Goal: Task Accomplishment & Management: Manage account settings

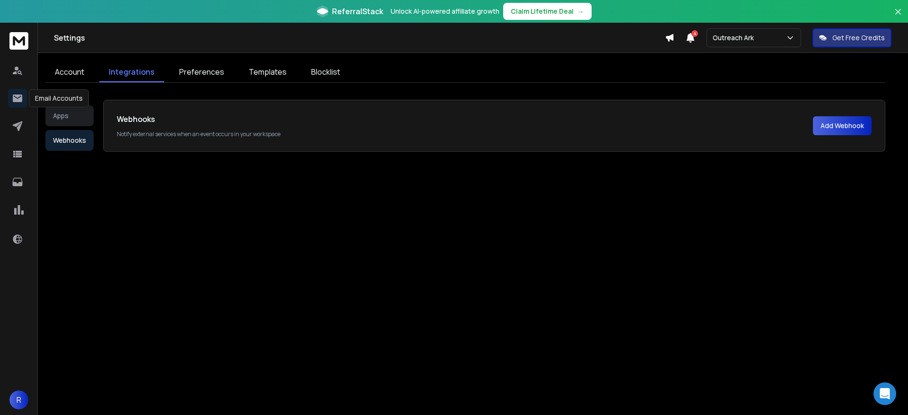
click at [15, 101] on icon at bounding box center [17, 99] width 9 height 8
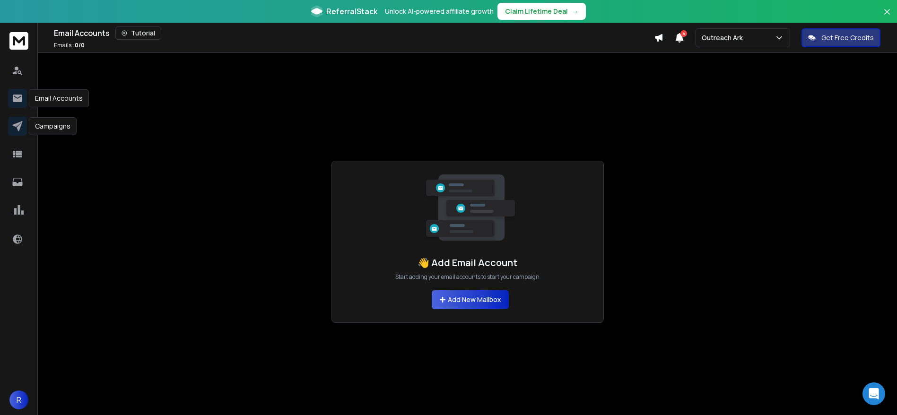
click at [14, 128] on icon at bounding box center [17, 126] width 11 height 11
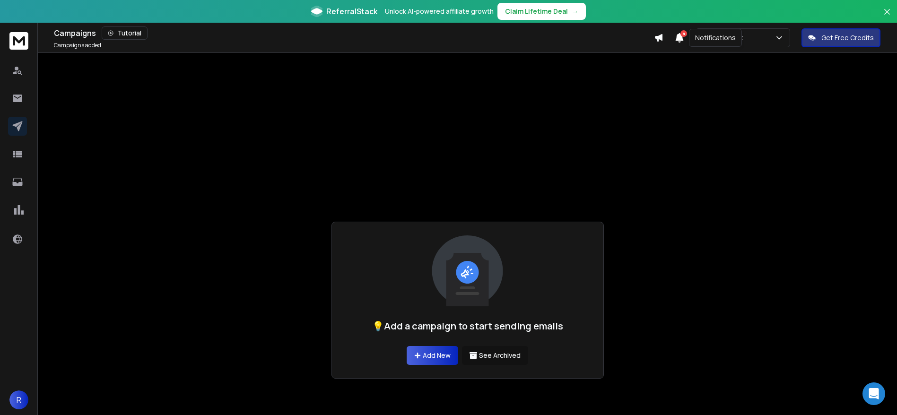
click at [721, 38] on div "Notifications" at bounding box center [715, 38] width 53 height 18
click at [743, 40] on p "Outreach Ark" at bounding box center [724, 37] width 45 height 9
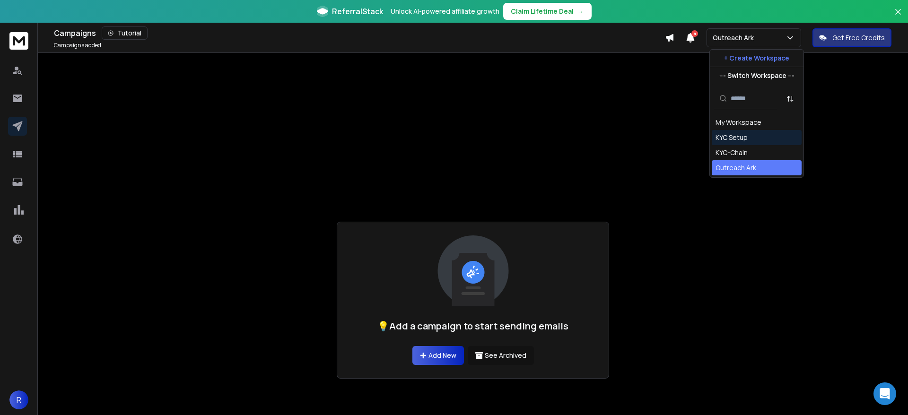
click at [738, 143] on div "KYC Setup" at bounding box center [757, 137] width 90 height 15
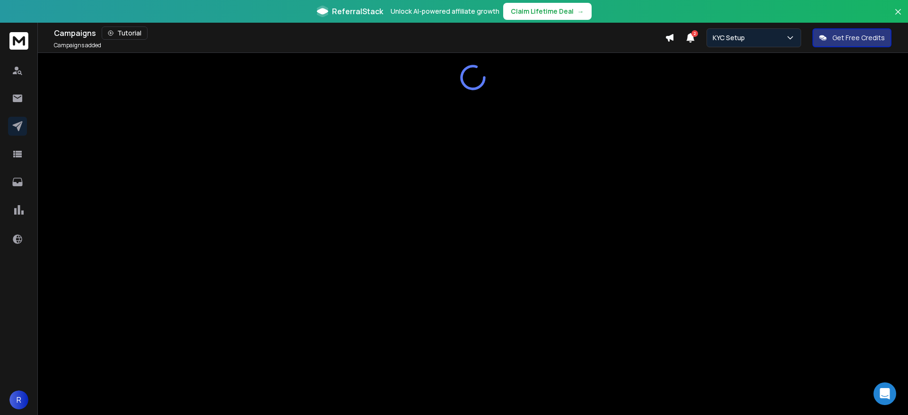
click at [778, 34] on div "KYC Setup" at bounding box center [753, 37] width 82 height 9
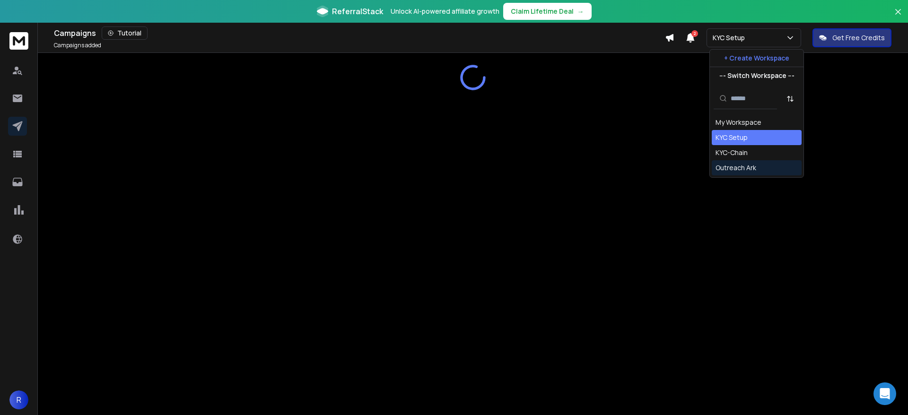
click at [736, 168] on div "Outreach Ark" at bounding box center [735, 167] width 41 height 9
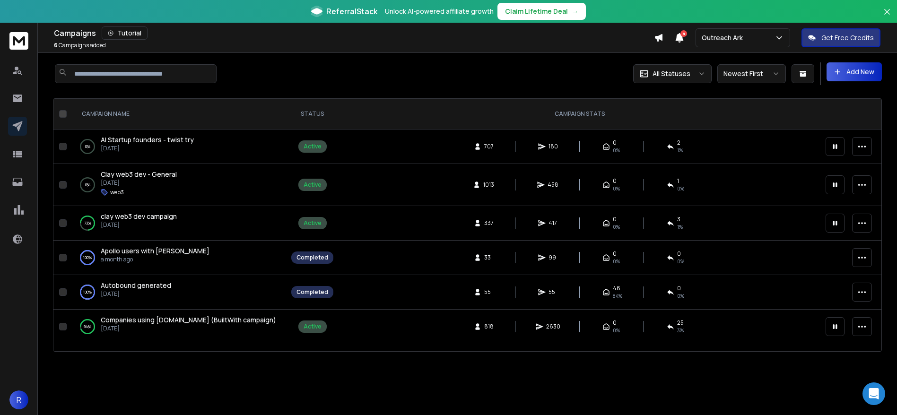
click at [137, 177] on span "Clay web3 dev - General" at bounding box center [139, 174] width 76 height 9
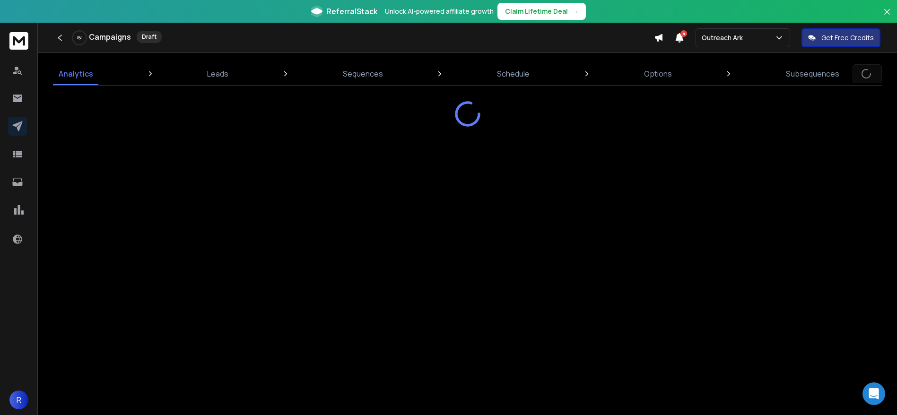
click at [252, 72] on div "Analytics Leads Sequences Schedule Options Subsequences" at bounding box center [449, 73] width 792 height 23
click at [213, 70] on p "Leads" at bounding box center [217, 73] width 21 height 11
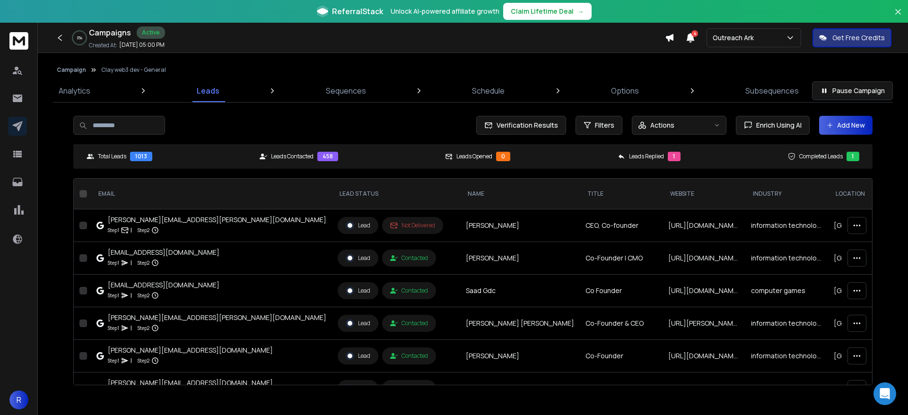
click at [138, 125] on input at bounding box center [119, 125] width 92 height 19
type input "******"
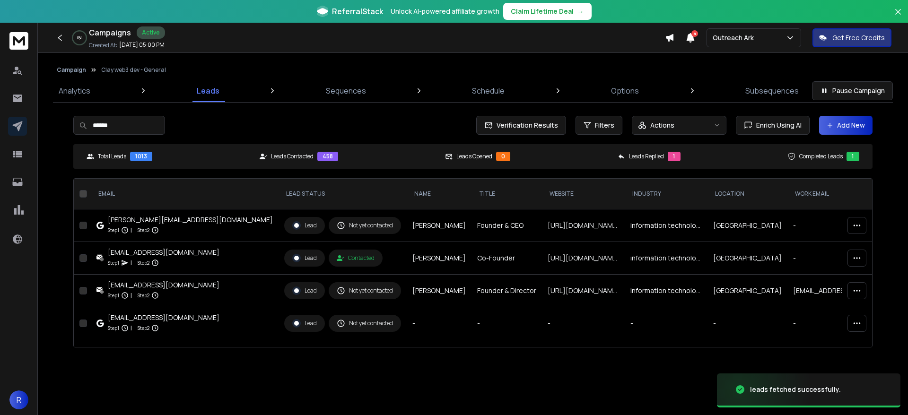
click at [83, 325] on button "button" at bounding box center [83, 324] width 8 height 8
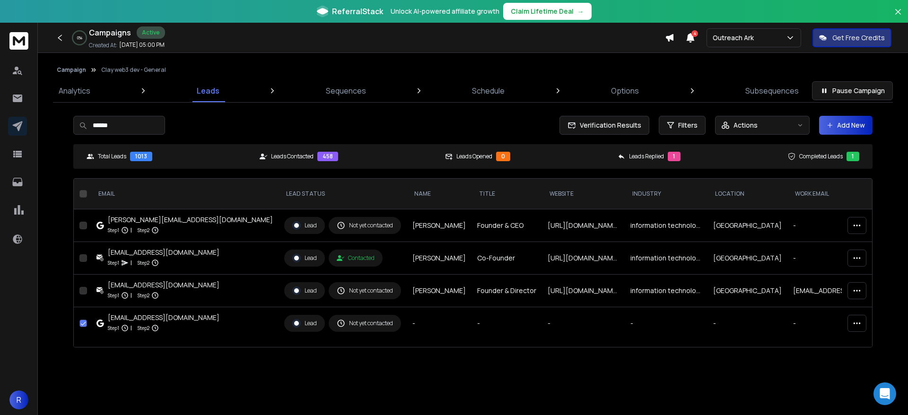
click at [855, 328] on button "button" at bounding box center [856, 323] width 19 height 17
click at [663, 392] on div "ReferralStack Unlock AI-powered affiliate growth Lifetime Deals available! Clai…" at bounding box center [454, 207] width 908 height 415
click at [81, 324] on button "button" at bounding box center [83, 324] width 8 height 8
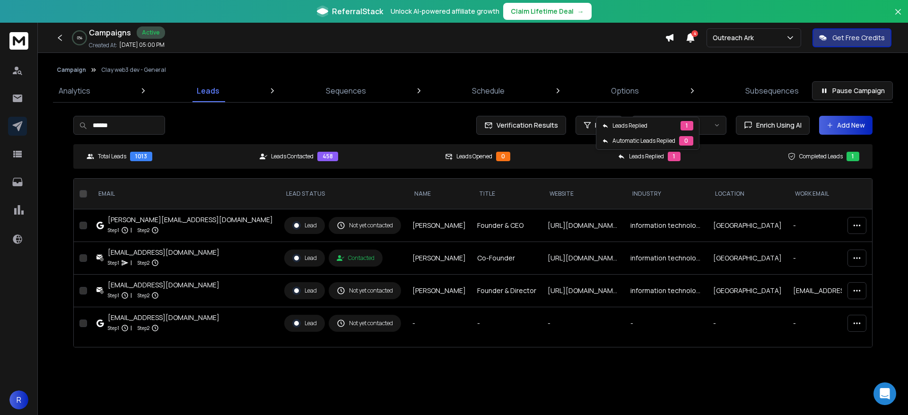
click at [655, 156] on p "Leads Replied" at bounding box center [646, 157] width 35 height 8
click at [643, 158] on p "Leads Replied" at bounding box center [646, 157] width 35 height 8
click at [81, 325] on button "button" at bounding box center [83, 324] width 8 height 8
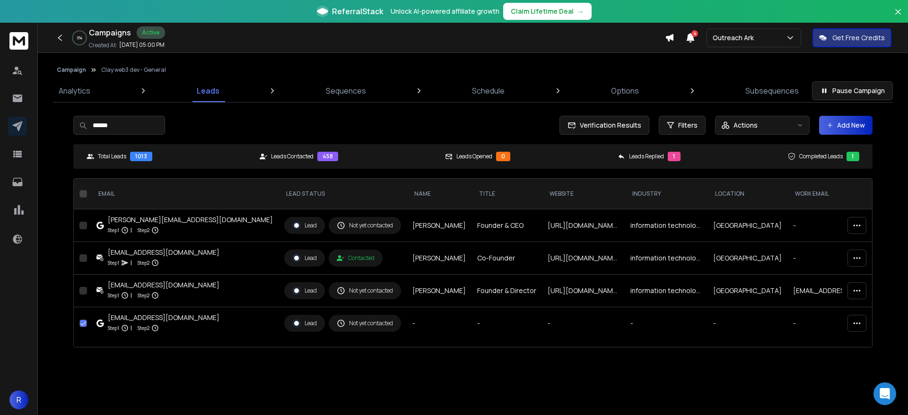
click at [846, 327] on td at bounding box center [857, 323] width 30 height 33
click at [857, 324] on icon "button" at bounding box center [856, 323] width 9 height 9
click at [82, 322] on button "button" at bounding box center [83, 324] width 8 height 8
click at [81, 321] on button "button" at bounding box center [83, 324] width 8 height 8
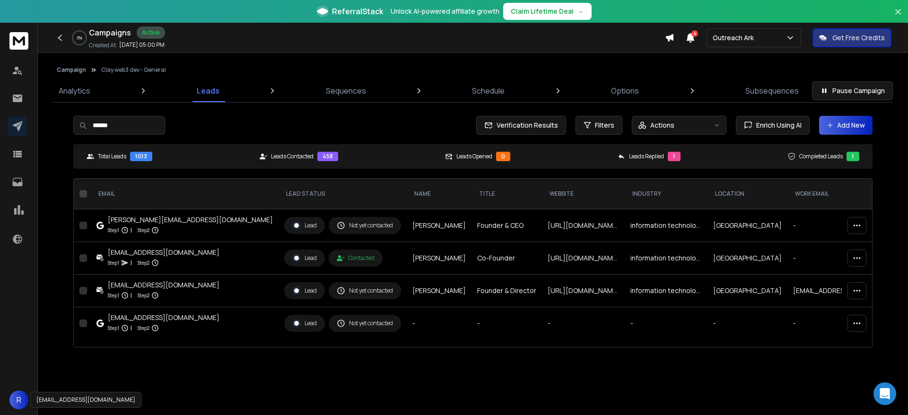
click at [12, 400] on span "R" at bounding box center [18, 400] width 19 height 19
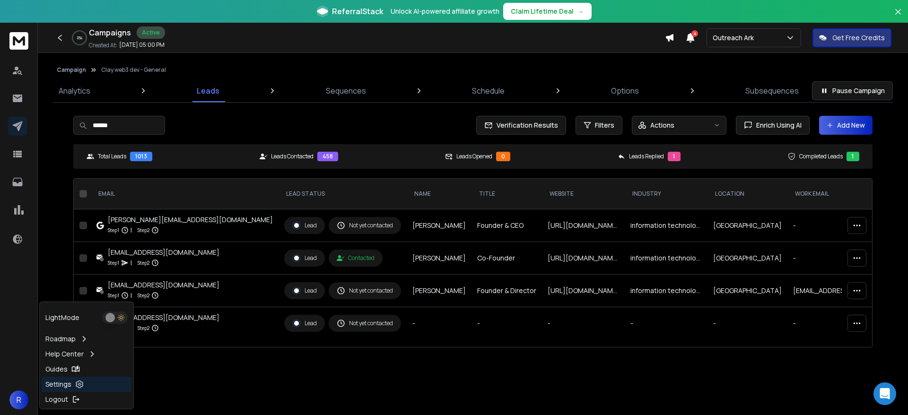
click at [62, 378] on div "Settings" at bounding box center [87, 384] width 90 height 15
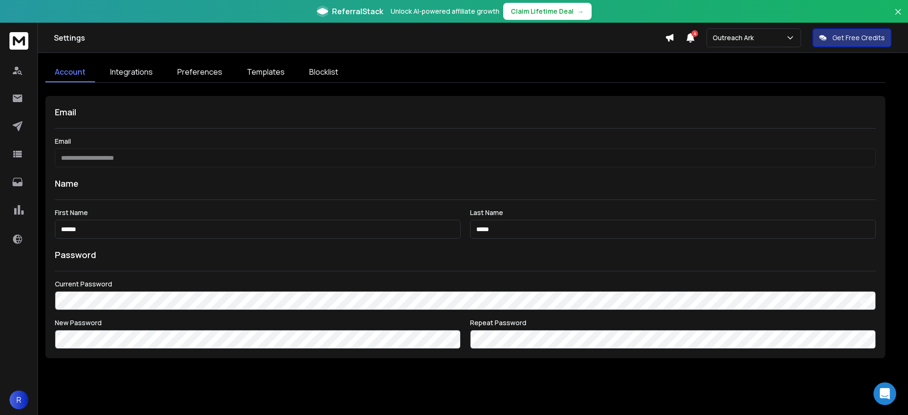
click at [140, 67] on link "Integrations" at bounding box center [131, 72] width 61 height 20
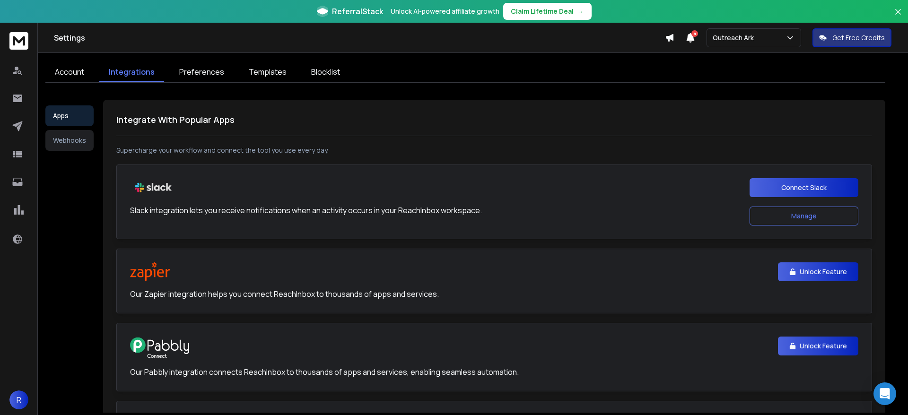
click at [63, 143] on button "Webhooks" at bounding box center [69, 140] width 48 height 21
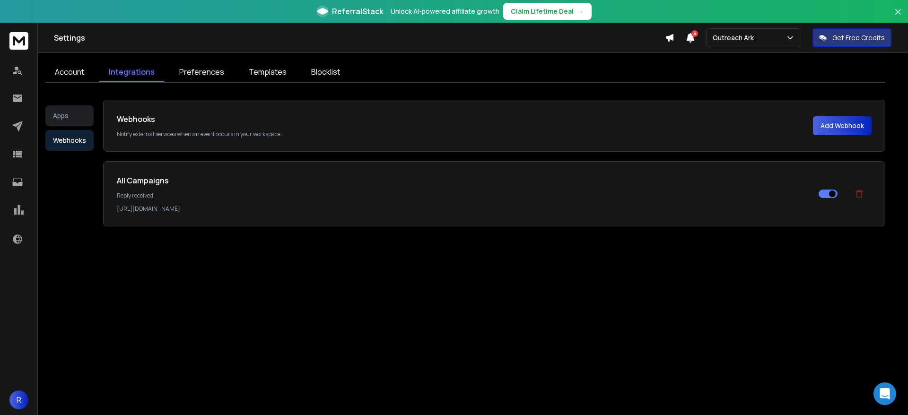
click at [831, 129] on button "Add Webhook" at bounding box center [842, 125] width 59 height 19
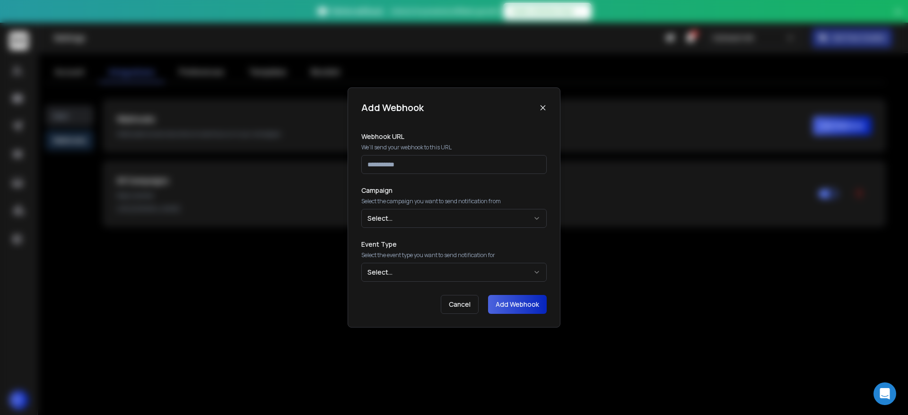
click at [463, 166] on input at bounding box center [453, 164] width 185 height 19
paste input "**********"
type input "**********"
click at [451, 219] on button "Select..." at bounding box center [453, 218] width 185 height 19
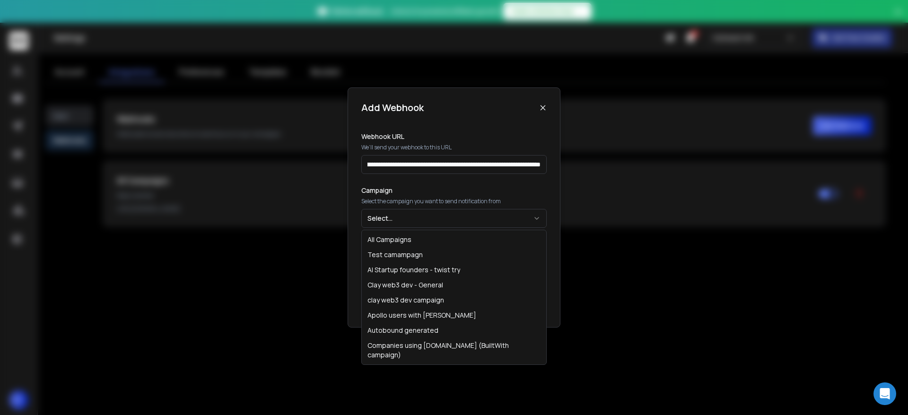
scroll to position [0, 0]
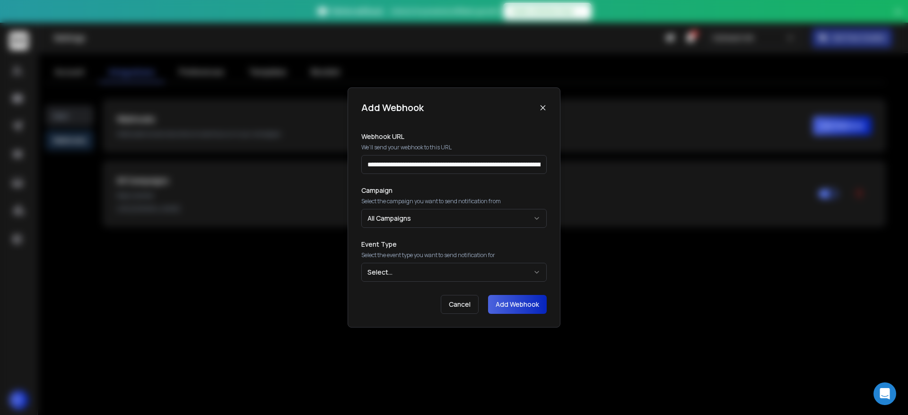
click at [508, 269] on button "Select..." at bounding box center [453, 272] width 185 height 19
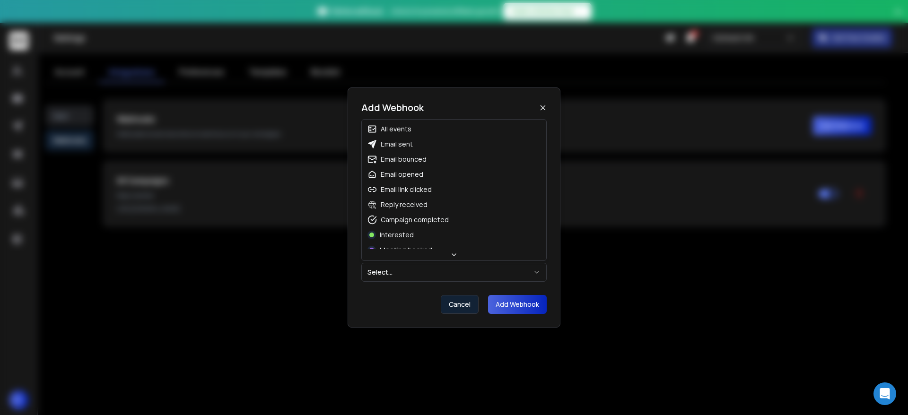
click at [452, 304] on button "Cancel" at bounding box center [460, 304] width 38 height 19
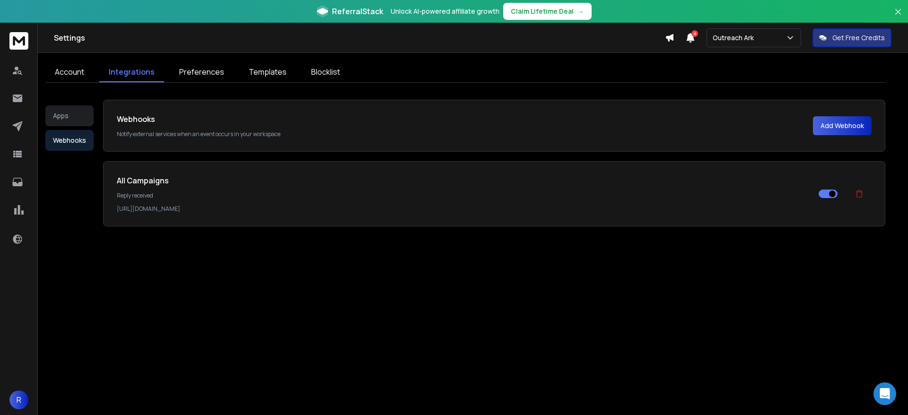
click at [825, 123] on button "Add Webhook" at bounding box center [842, 125] width 59 height 19
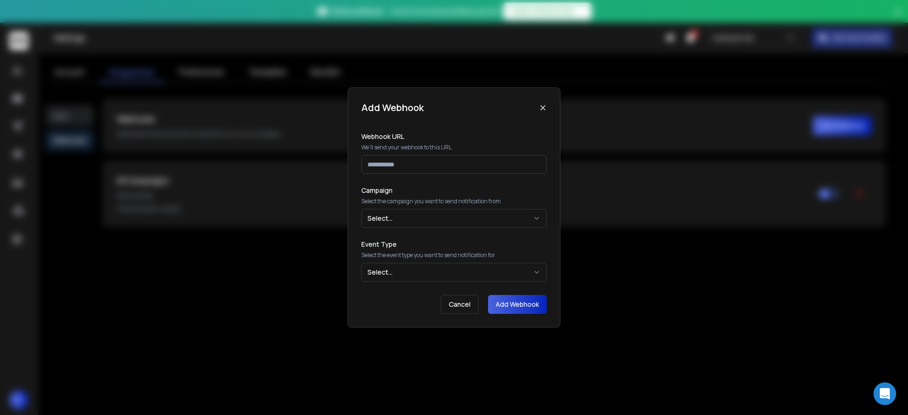
click at [495, 166] on input at bounding box center [453, 164] width 185 height 19
paste input "**********"
type input "**********"
click at [439, 214] on button "Select..." at bounding box center [453, 218] width 185 height 19
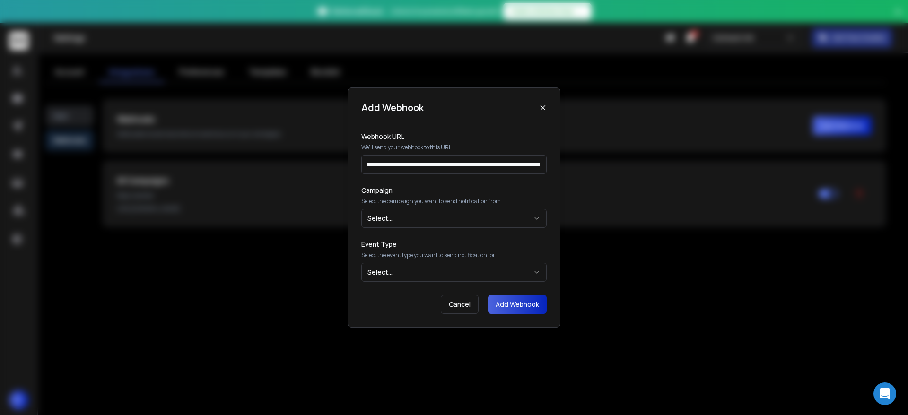
scroll to position [0, 0]
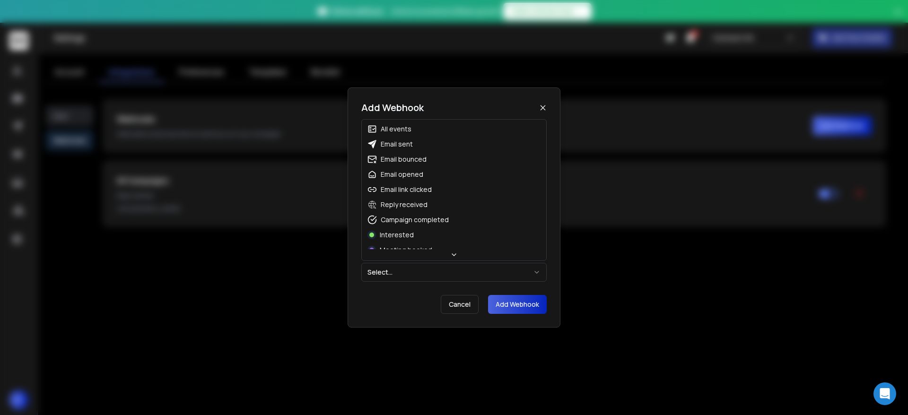
click at [413, 275] on button "Select..." at bounding box center [453, 272] width 185 height 19
select select "**********"
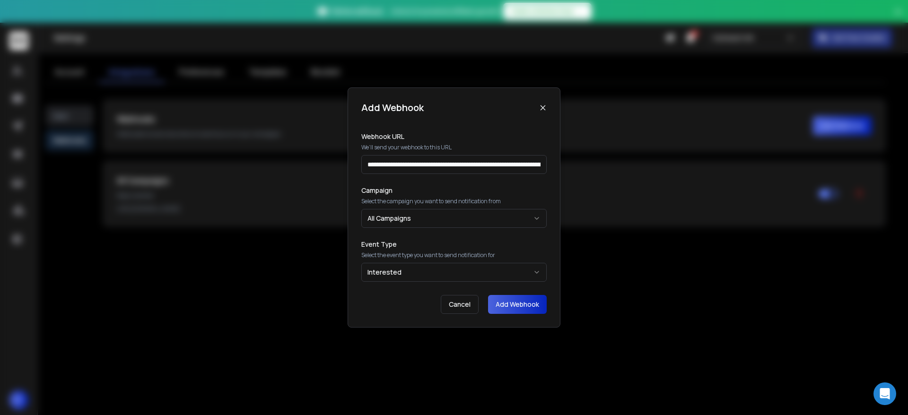
click at [519, 304] on button "Add Webhook" at bounding box center [517, 304] width 59 height 19
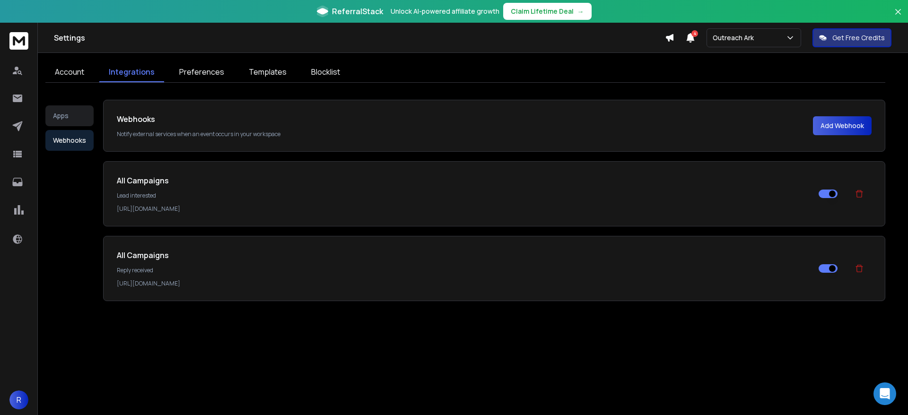
click at [860, 269] on icon at bounding box center [858, 268] width 9 height 9
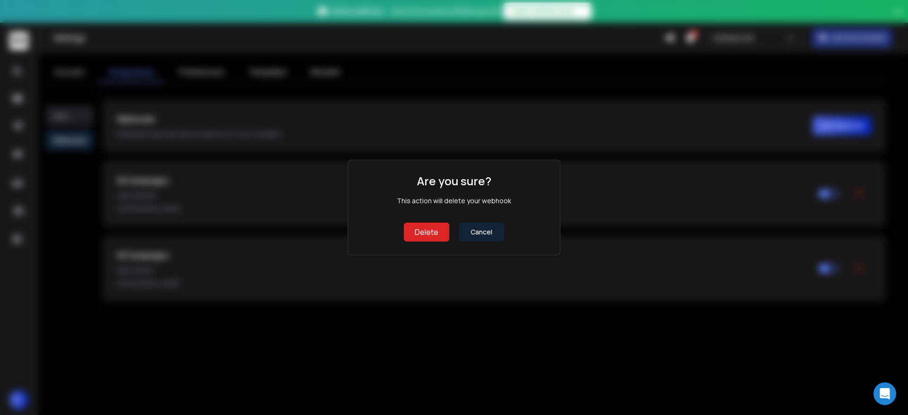
click at [478, 233] on button "Cancel" at bounding box center [481, 232] width 45 height 19
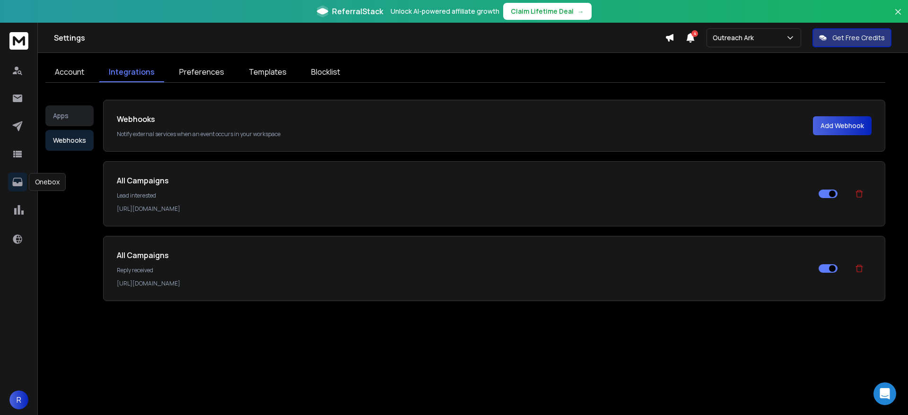
click at [13, 177] on icon at bounding box center [17, 181] width 11 height 11
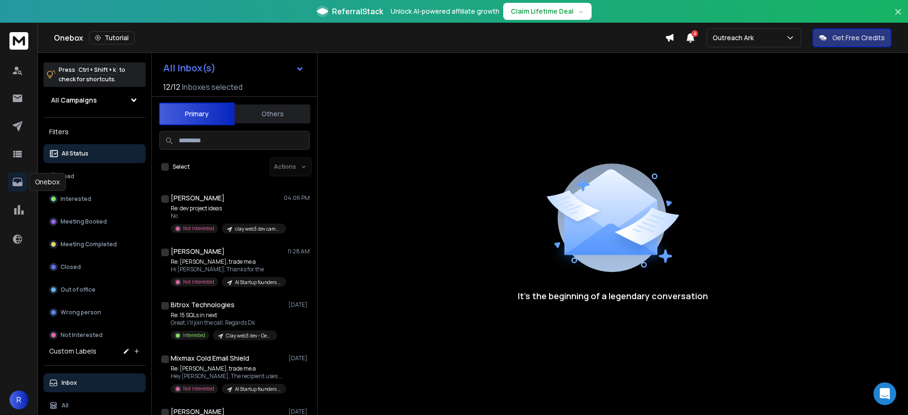
click at [16, 182] on icon at bounding box center [17, 182] width 10 height 9
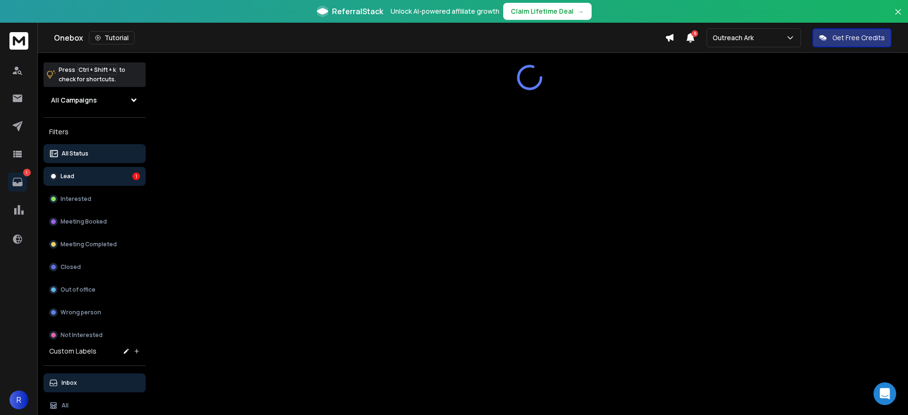
click at [57, 175] on span at bounding box center [53, 176] width 9 height 9
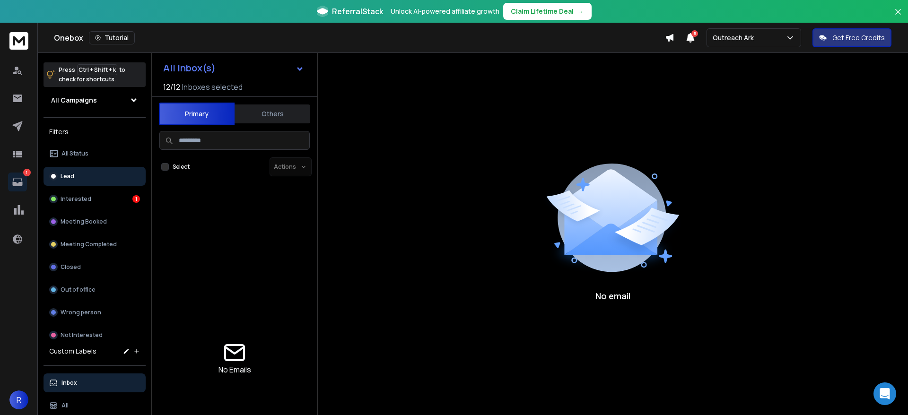
click at [96, 177] on button "Lead" at bounding box center [94, 176] width 102 height 19
click at [92, 203] on button "Interested 1" at bounding box center [94, 199] width 102 height 19
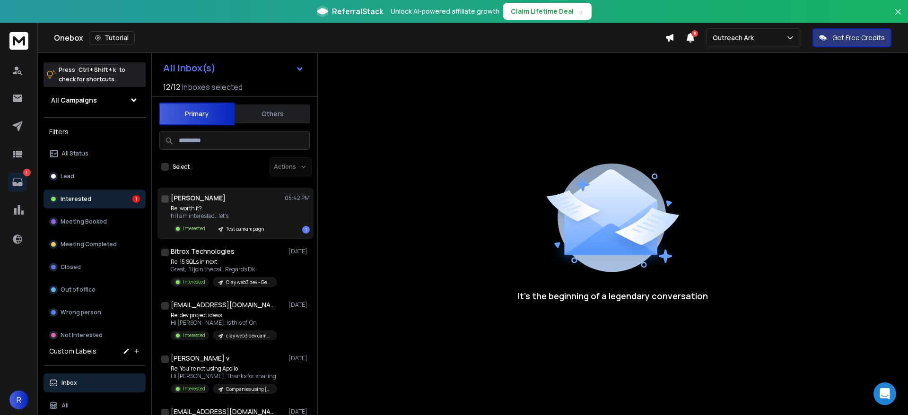
click at [238, 213] on p "hi I am interested.. let's" at bounding box center [220, 216] width 99 height 8
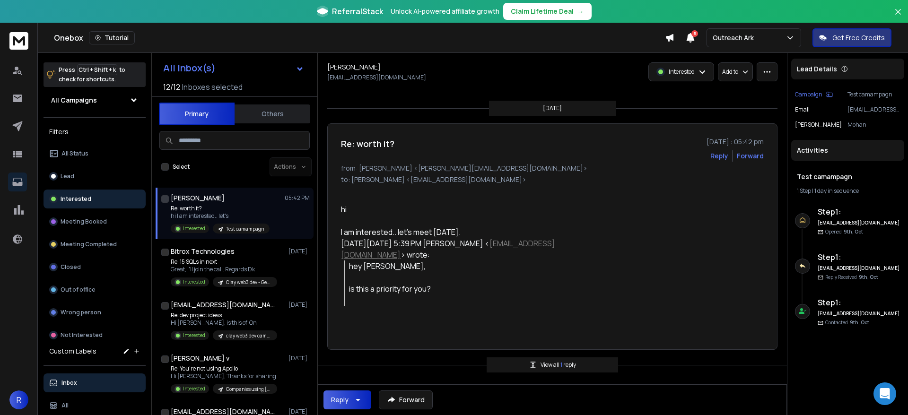
click at [238, 227] on p "Test camampagn" at bounding box center [245, 229] width 38 height 7
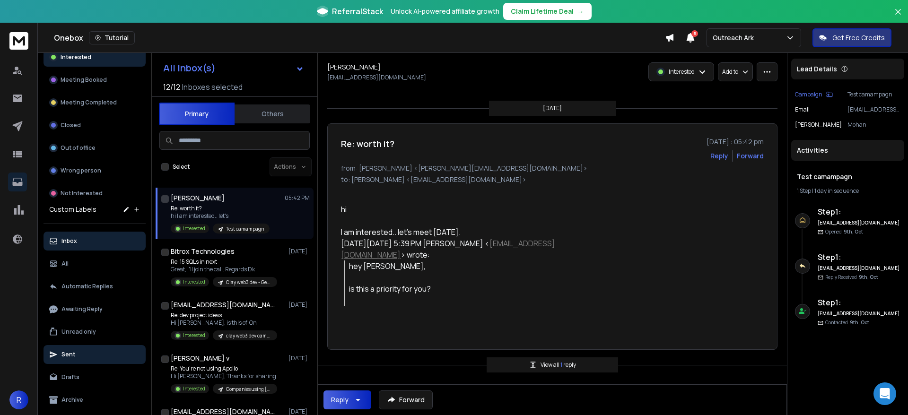
scroll to position [155, 0]
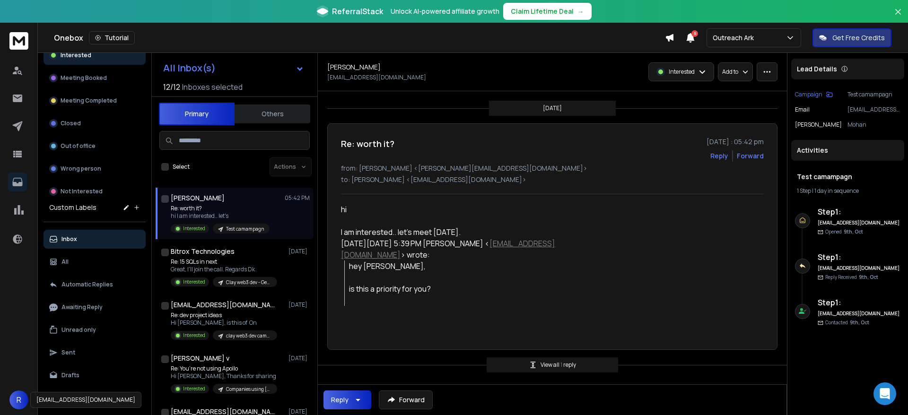
click at [14, 398] on span "R" at bounding box center [18, 400] width 19 height 19
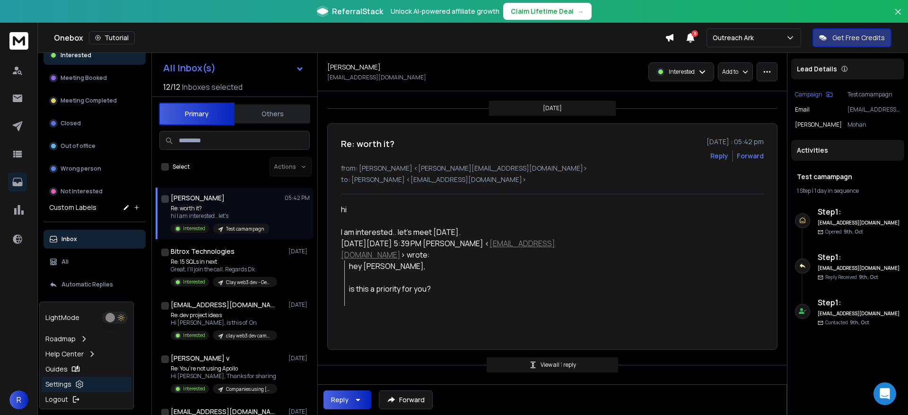
click at [78, 389] on div "Settings" at bounding box center [87, 384] width 90 height 15
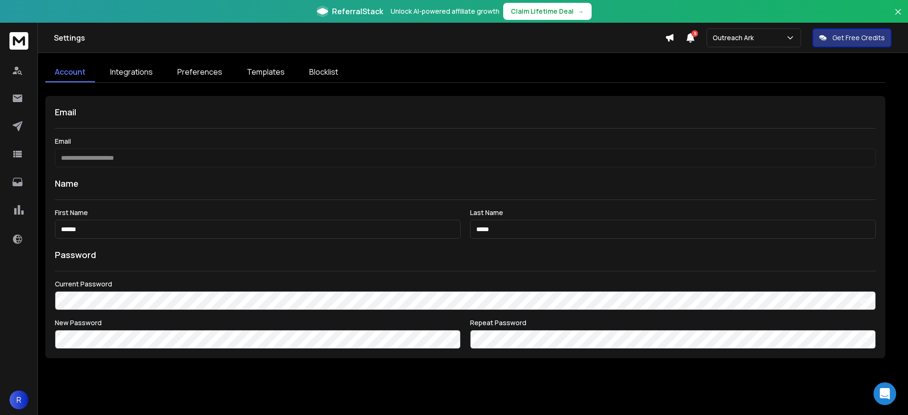
click at [130, 74] on link "Integrations" at bounding box center [131, 72] width 61 height 20
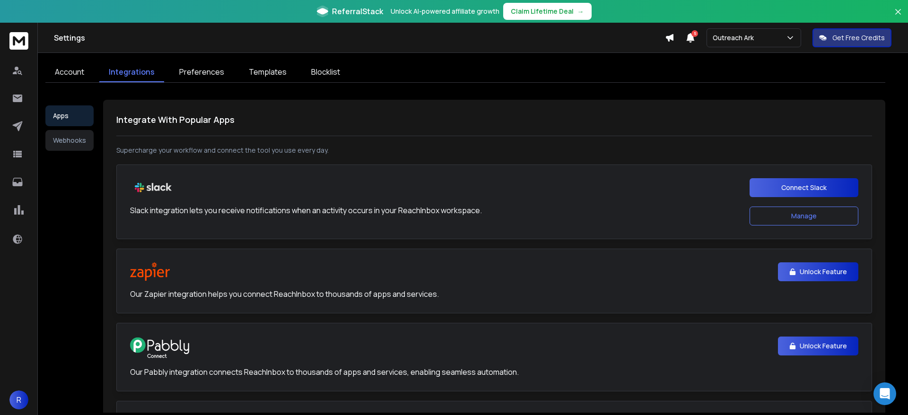
click at [83, 147] on button "Webhooks" at bounding box center [69, 140] width 48 height 21
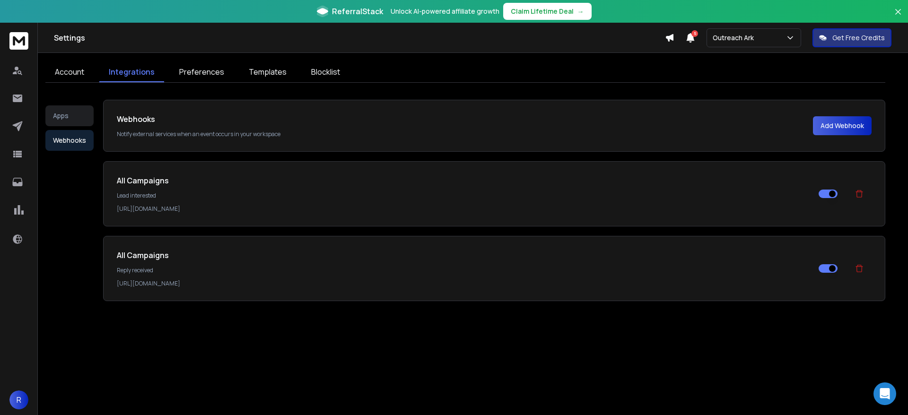
click at [856, 271] on icon at bounding box center [858, 268] width 9 height 9
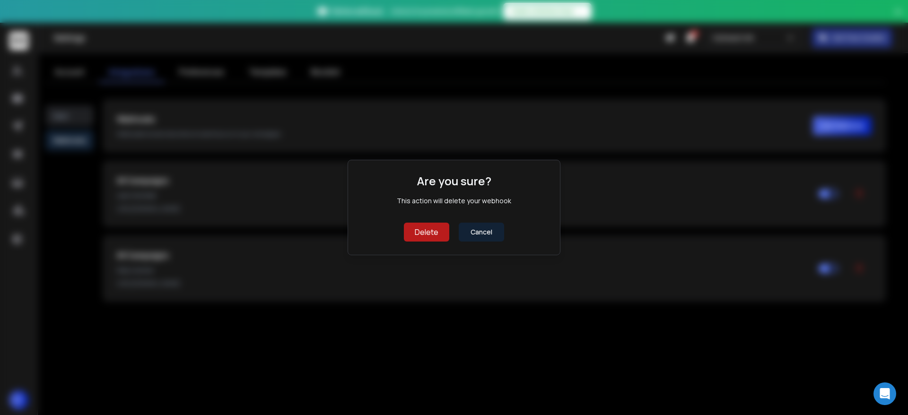
click at [433, 235] on button "Delete" at bounding box center [426, 232] width 45 height 19
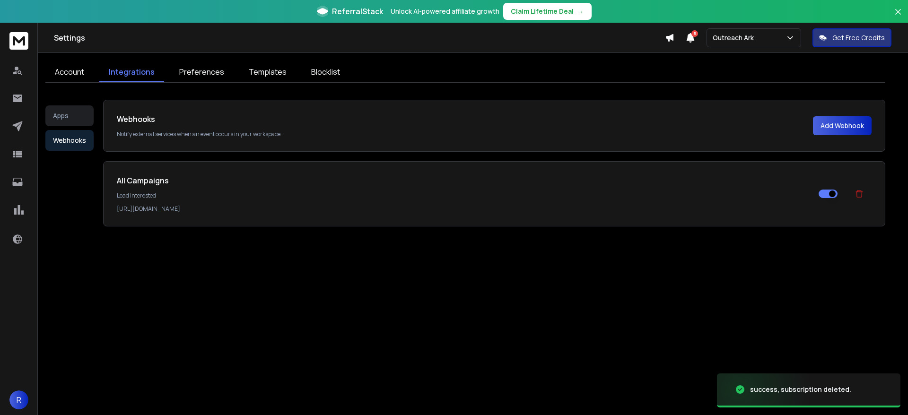
click at [243, 198] on p "Lead interested" at bounding box center [464, 196] width 694 height 8
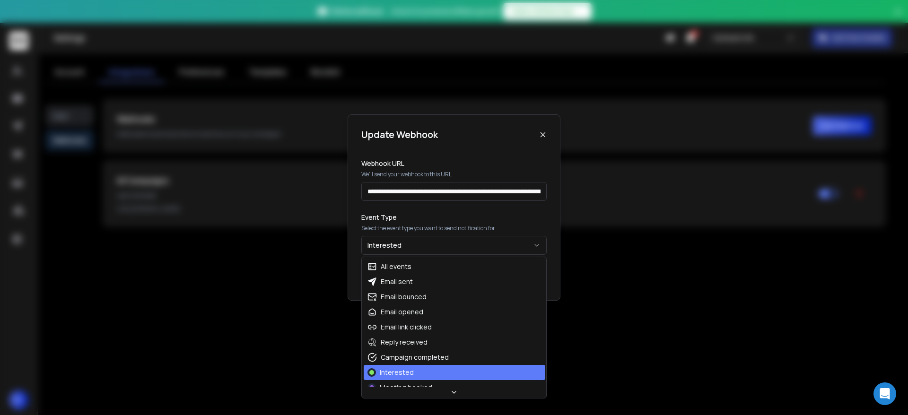
click at [469, 244] on button "Interested" at bounding box center [453, 245] width 185 height 19
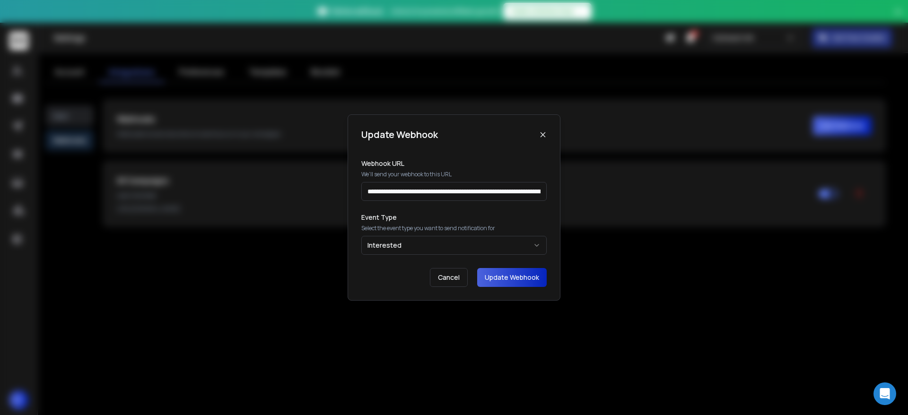
click at [518, 278] on button "Update Webhook" at bounding box center [512, 277] width 70 height 19
click at [518, 278] on div "Cancel Update Webhook" at bounding box center [453, 277] width 185 height 19
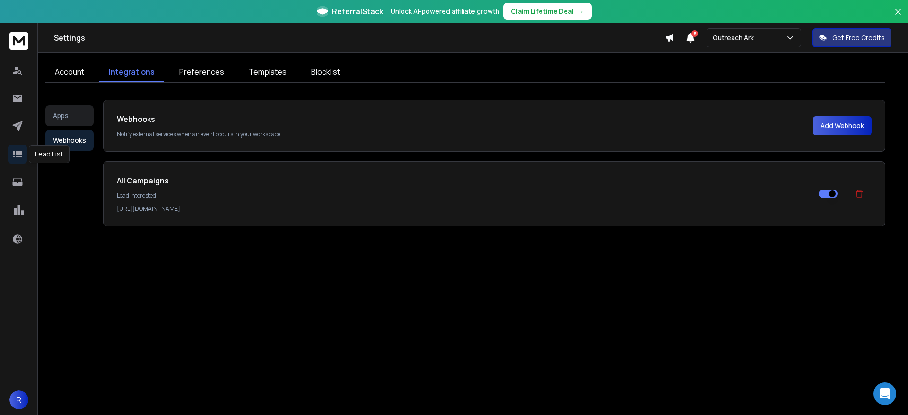
click at [13, 153] on icon at bounding box center [17, 154] width 9 height 7
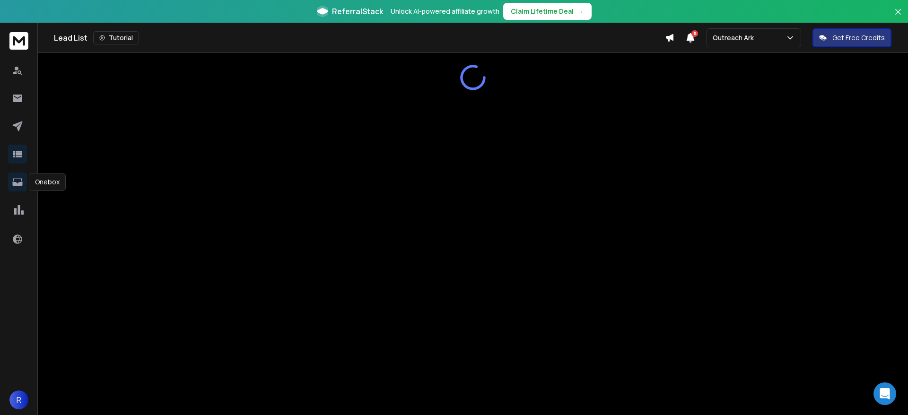
click at [10, 184] on link at bounding box center [17, 182] width 19 height 19
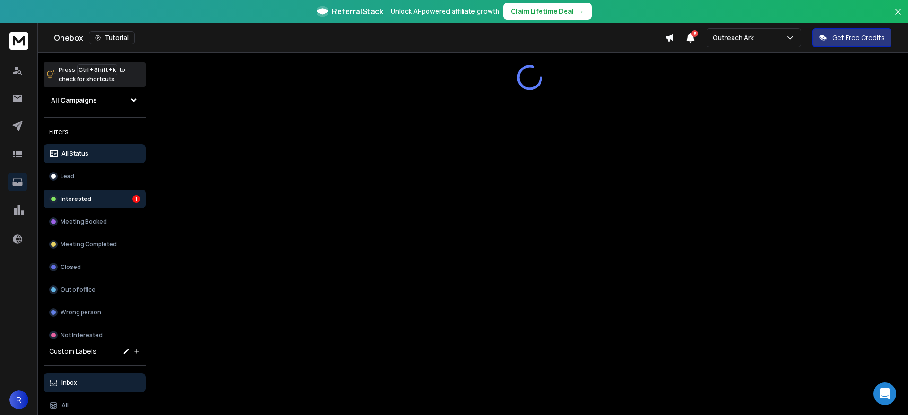
click at [100, 202] on button "Interested 1" at bounding box center [94, 199] width 102 height 19
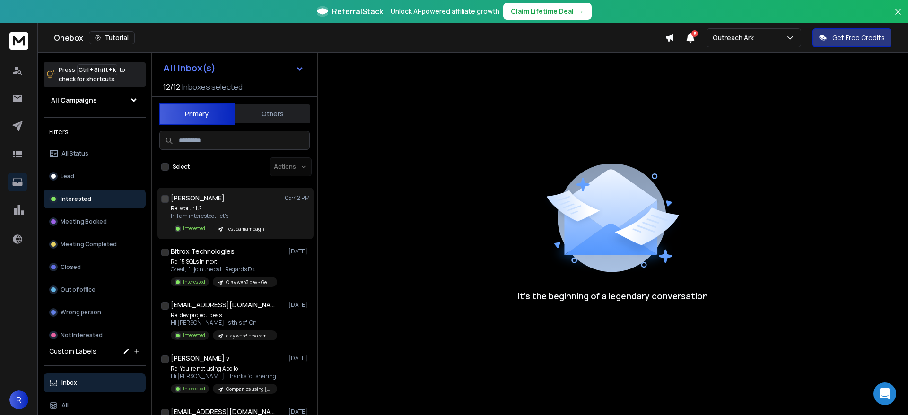
click at [218, 206] on p "Re: worth it?" at bounding box center [220, 209] width 99 height 8
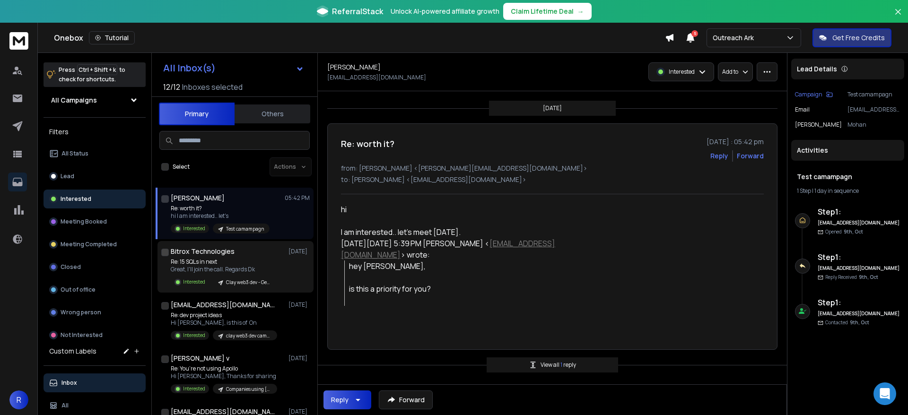
click at [247, 258] on p "Re: 15 SQLs in next" at bounding box center [224, 262] width 106 height 8
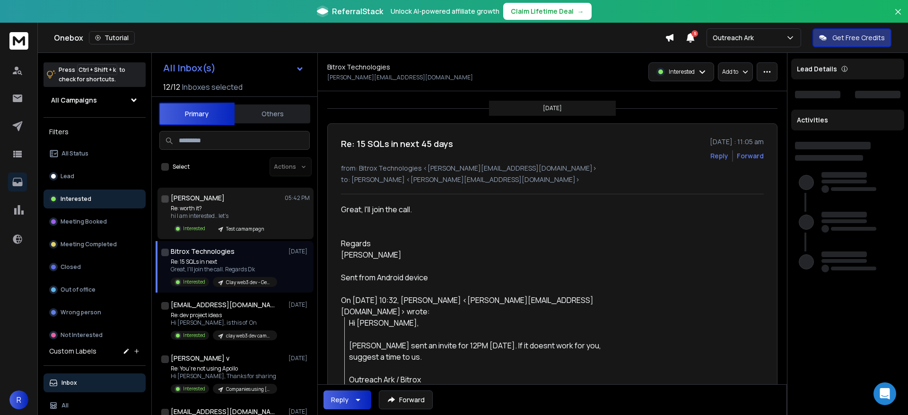
click at [248, 205] on p "Re: worth it?" at bounding box center [220, 209] width 99 height 8
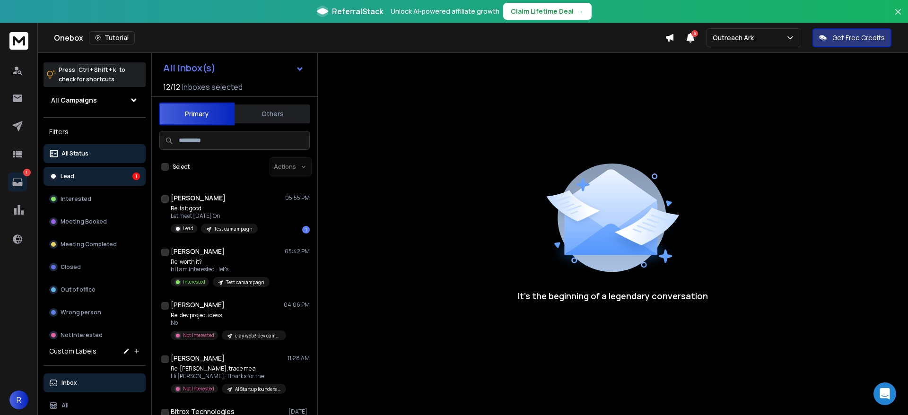
click at [88, 177] on button "Lead 1" at bounding box center [94, 176] width 102 height 19
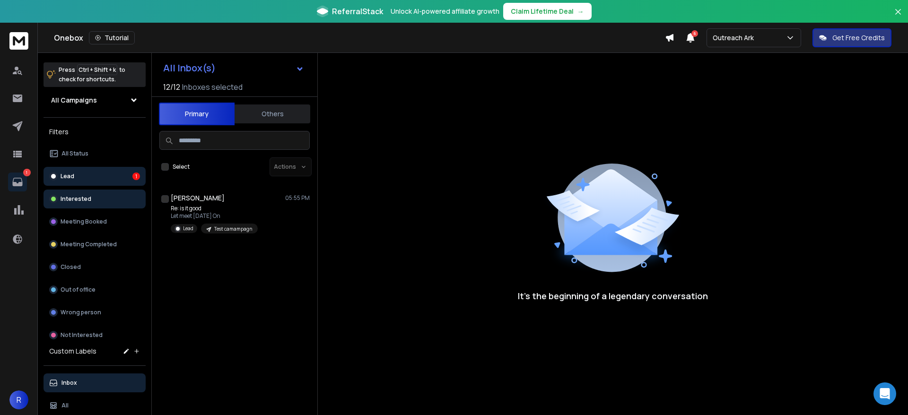
click at [112, 206] on button "Interested" at bounding box center [94, 199] width 102 height 19
click at [112, 206] on div "All Status Lead 1 Interested Meeting Booked Meeting Completed Closed Out of off…" at bounding box center [94, 244] width 102 height 200
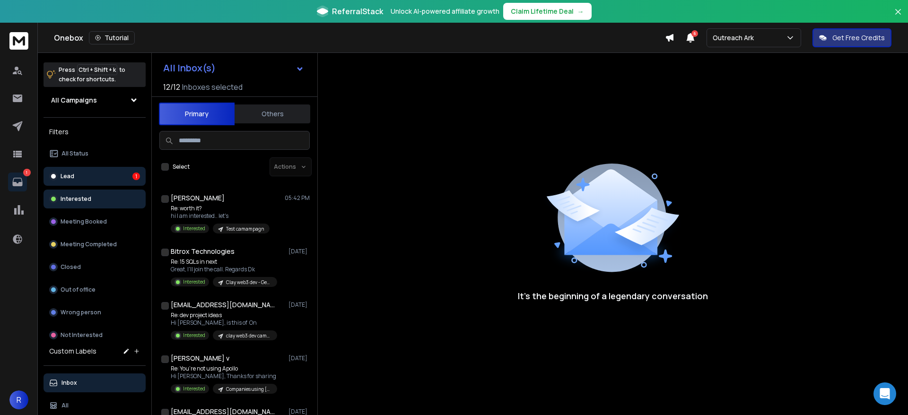
click at [90, 183] on button "Lead 1" at bounding box center [94, 176] width 102 height 19
